Goal: Find specific page/section: Find specific page/section

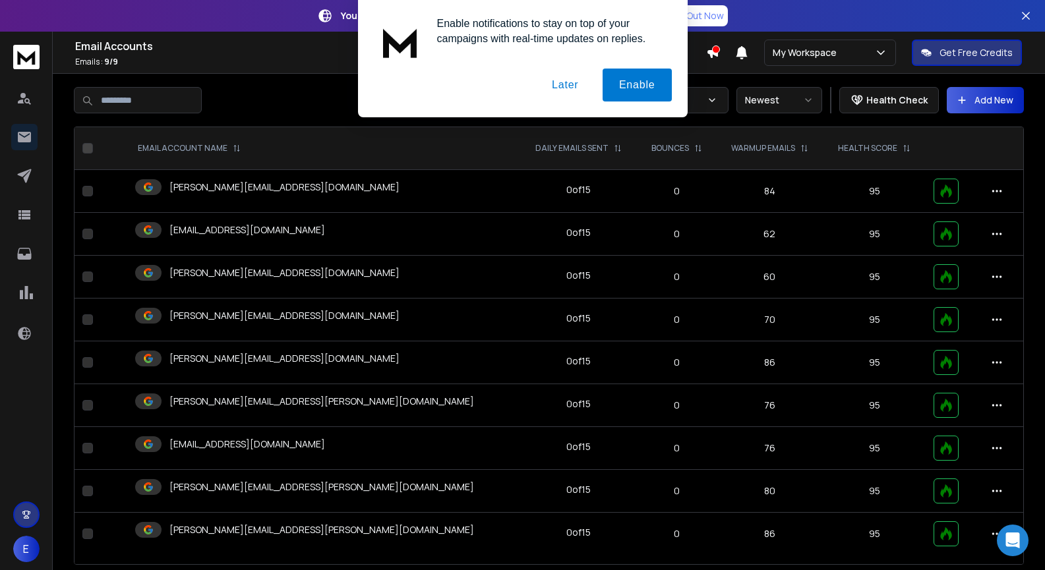
click at [567, 90] on button "Later" at bounding box center [564, 85] width 59 height 33
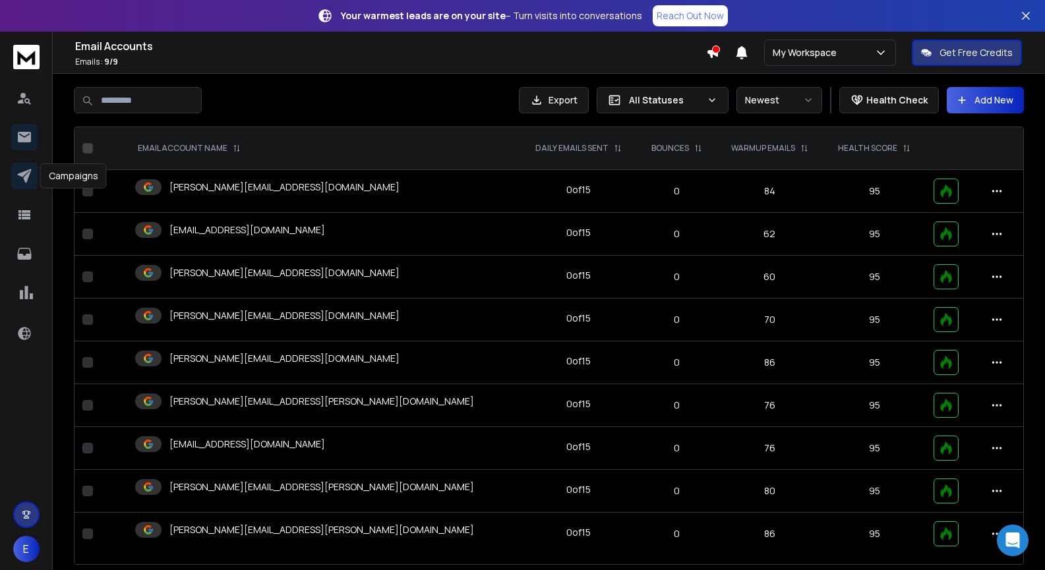
click at [28, 181] on icon at bounding box center [24, 176] width 16 height 16
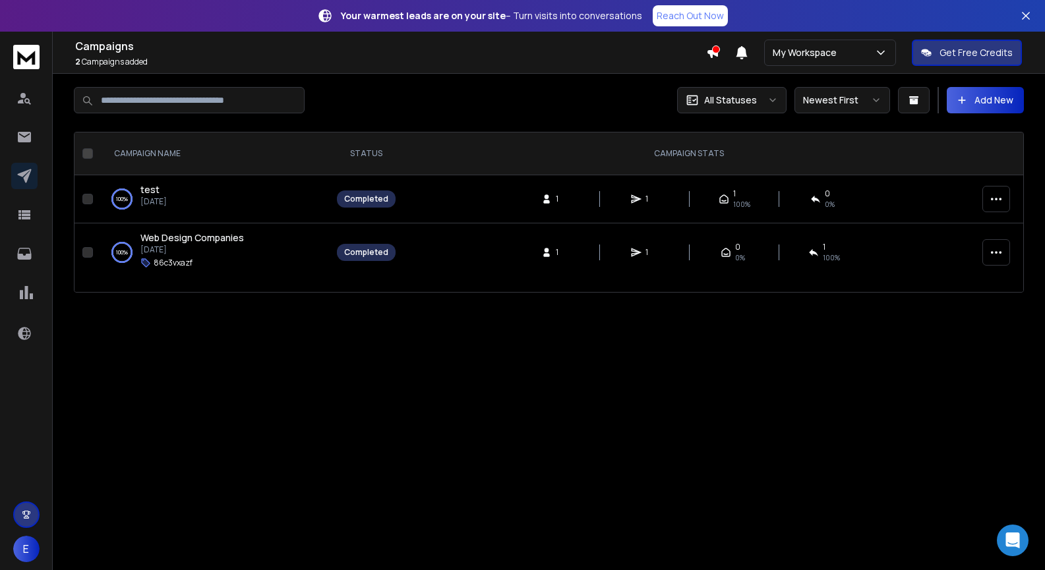
click at [167, 190] on h1 "test" at bounding box center [153, 189] width 26 height 13
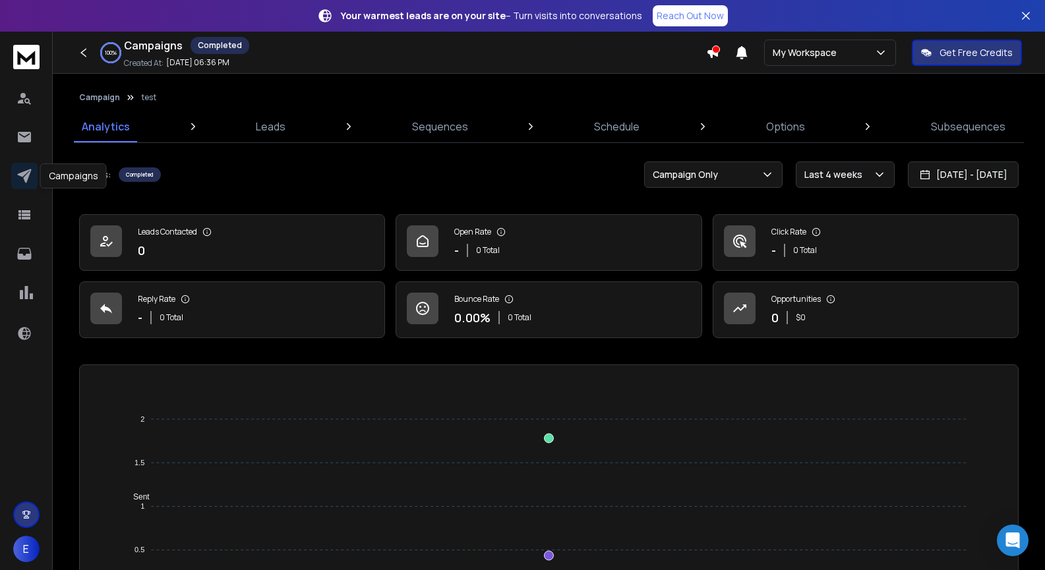
click at [28, 174] on icon at bounding box center [24, 176] width 14 height 14
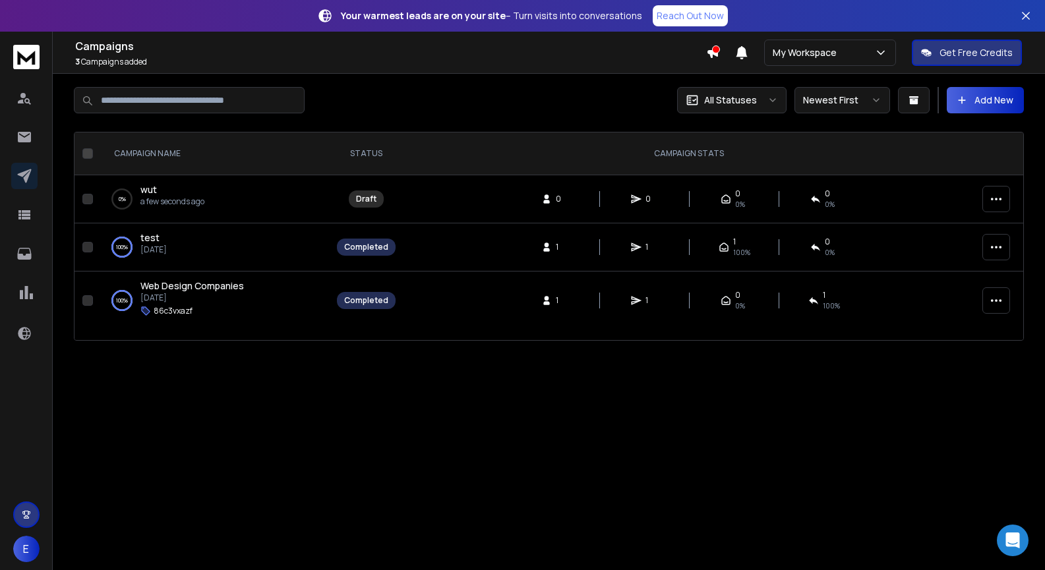
click at [502, 494] on div "Campaigns 3 Campaigns Added All Statuses Newest First Add New CAMPAIGN NAME STA…" at bounding box center [549, 372] width 950 height 570
